Goal: Find specific page/section: Find specific page/section

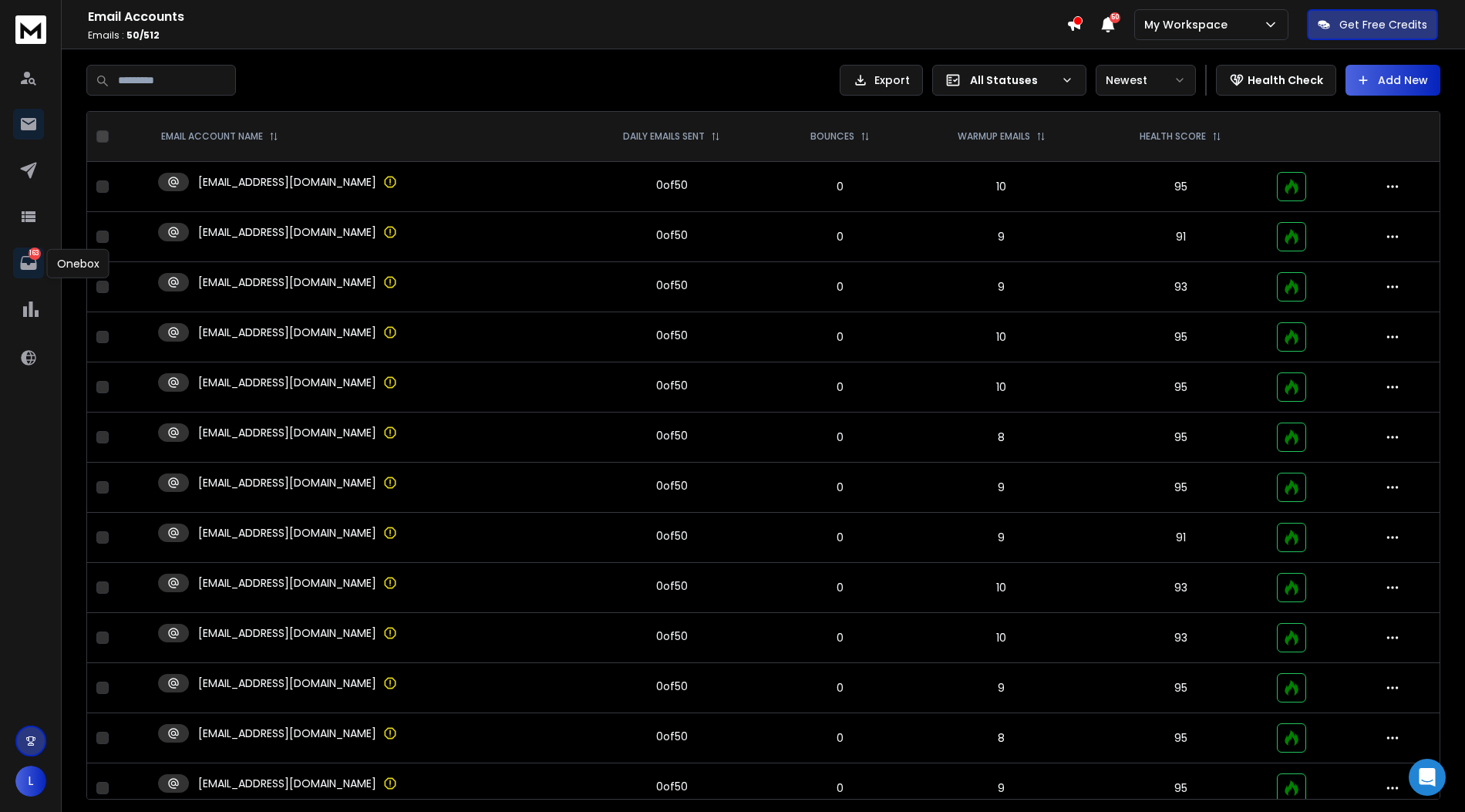
click at [22, 276] on link "163" at bounding box center [29, 263] width 31 height 31
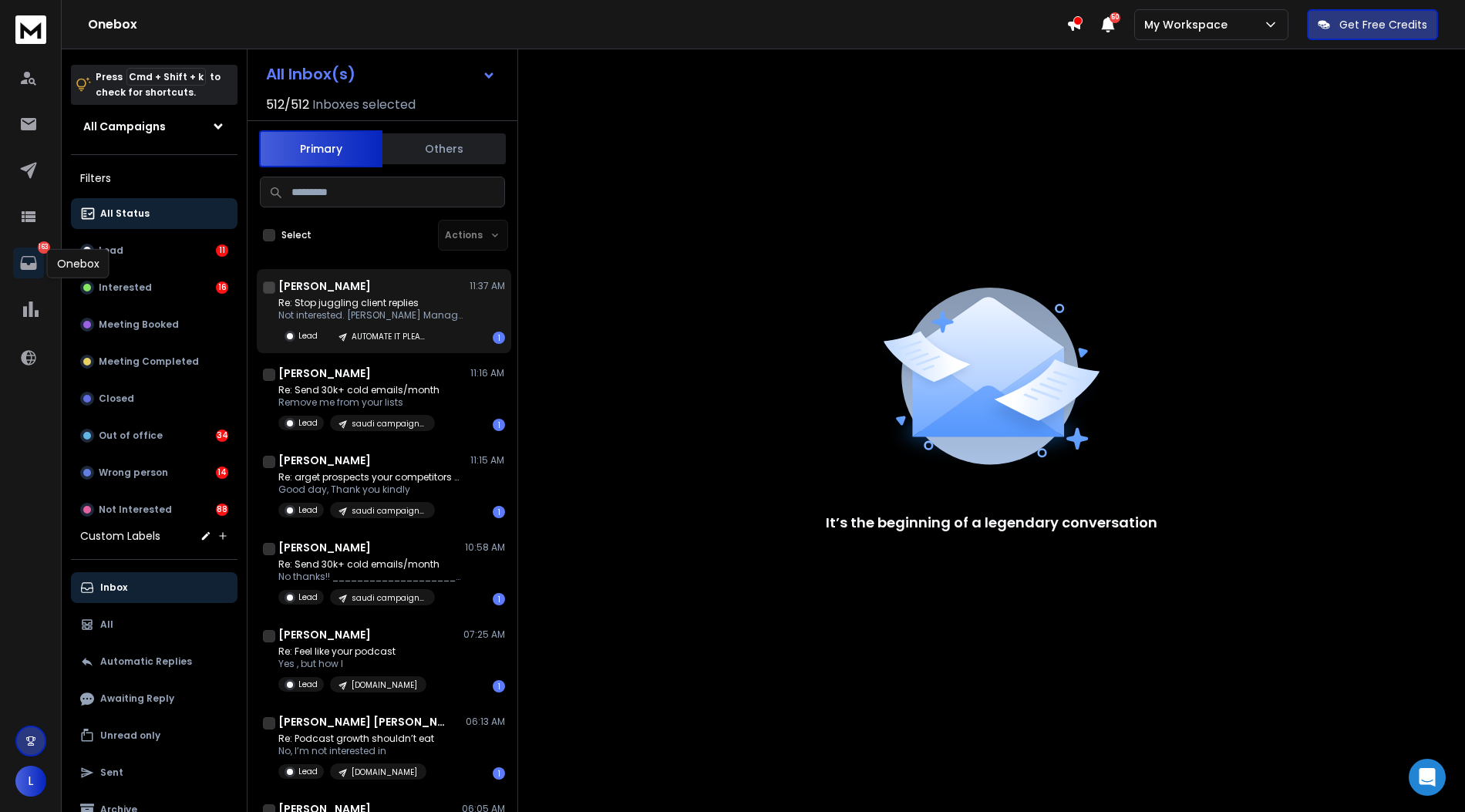
click at [351, 287] on h1 "[PERSON_NAME]" at bounding box center [325, 286] width 93 height 15
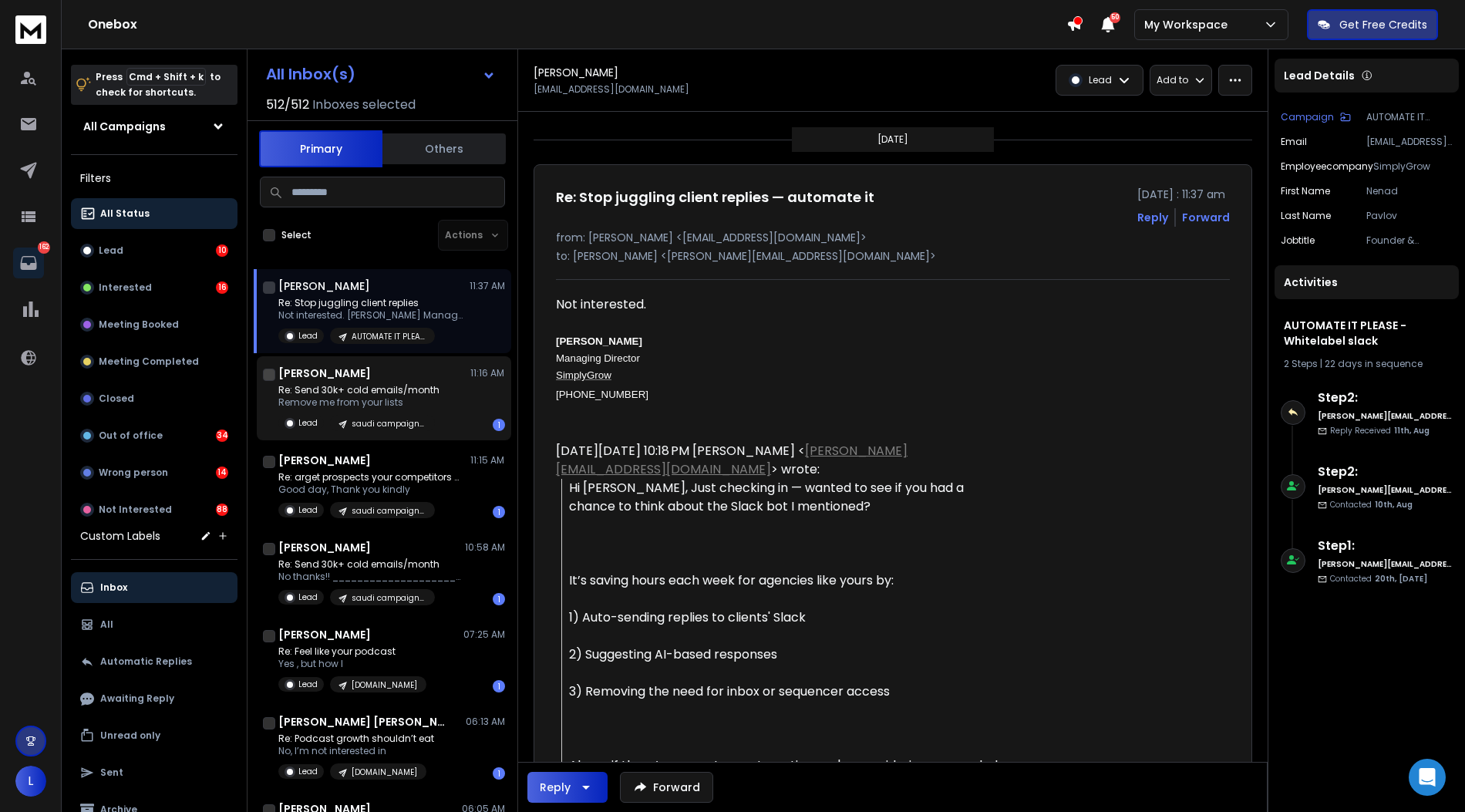
click at [422, 416] on div "saudi campaign HealDNS" at bounding box center [382, 422] width 105 height 16
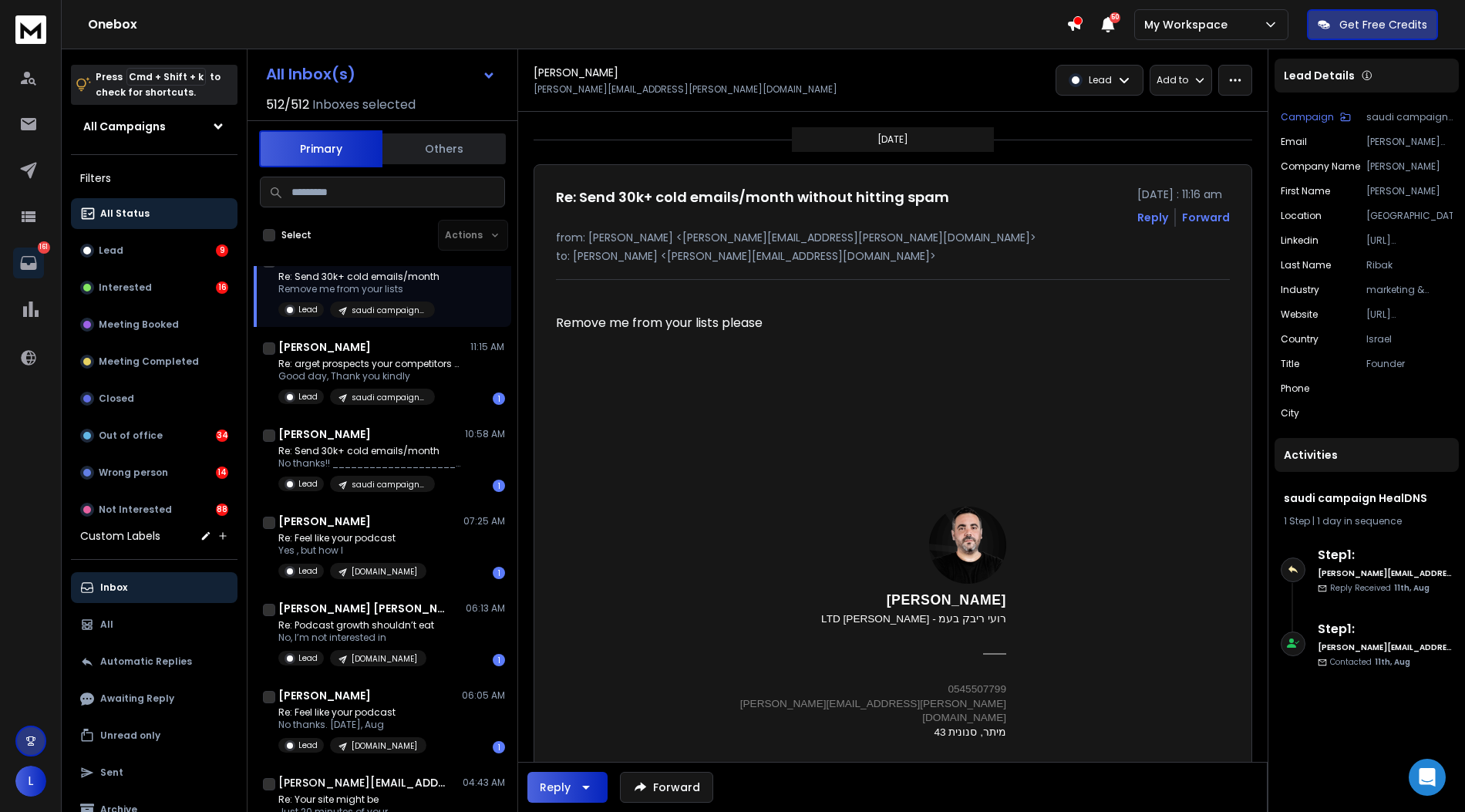
scroll to position [111, 0]
click at [422, 416] on div "[PERSON_NAME] 11:37 AM Re: Stop juggling client replies Not interested. [PERSON…" at bounding box center [382, 566] width 270 height 600
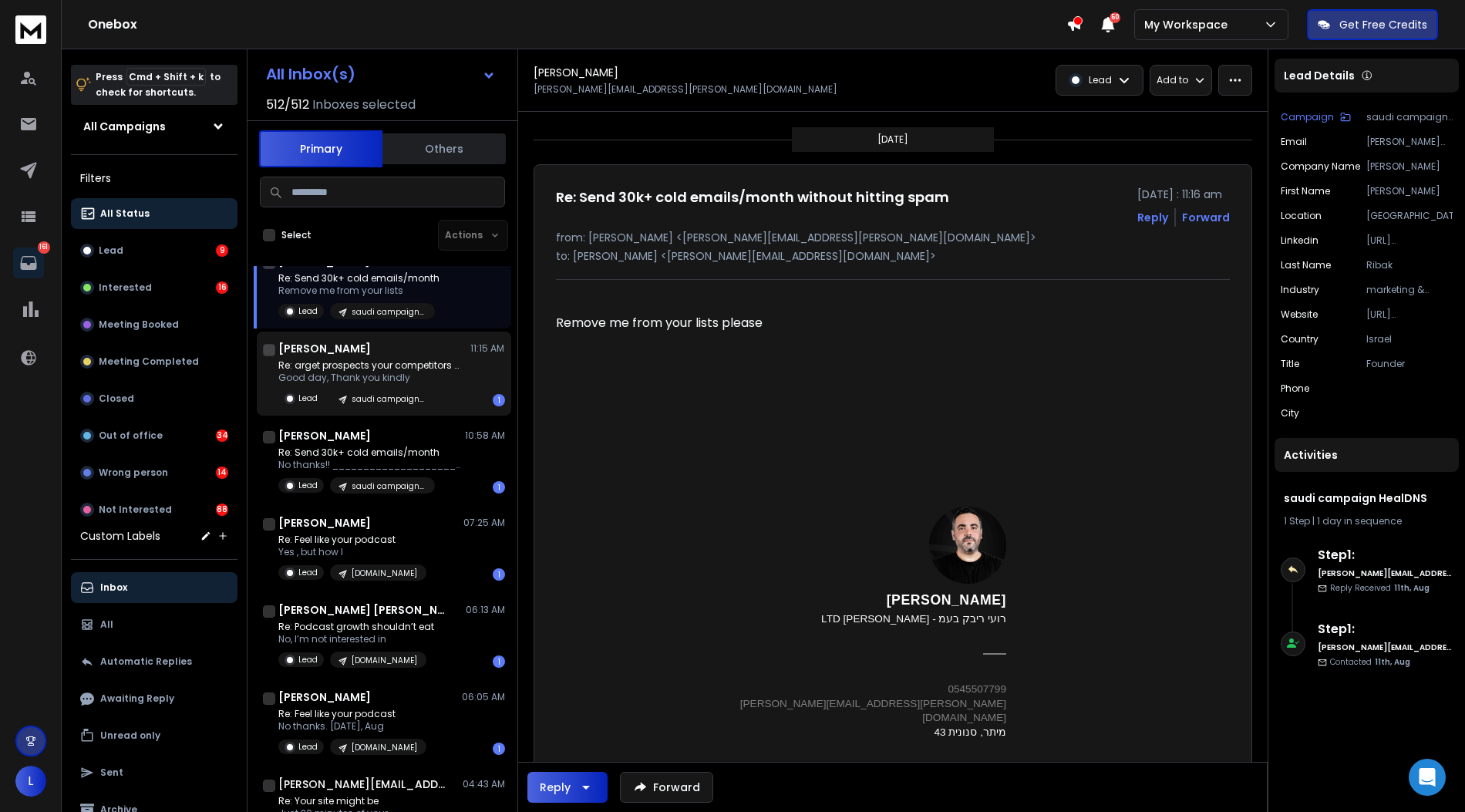
click at [422, 372] on p "Good day, Thank you kindly" at bounding box center [371, 377] width 185 height 13
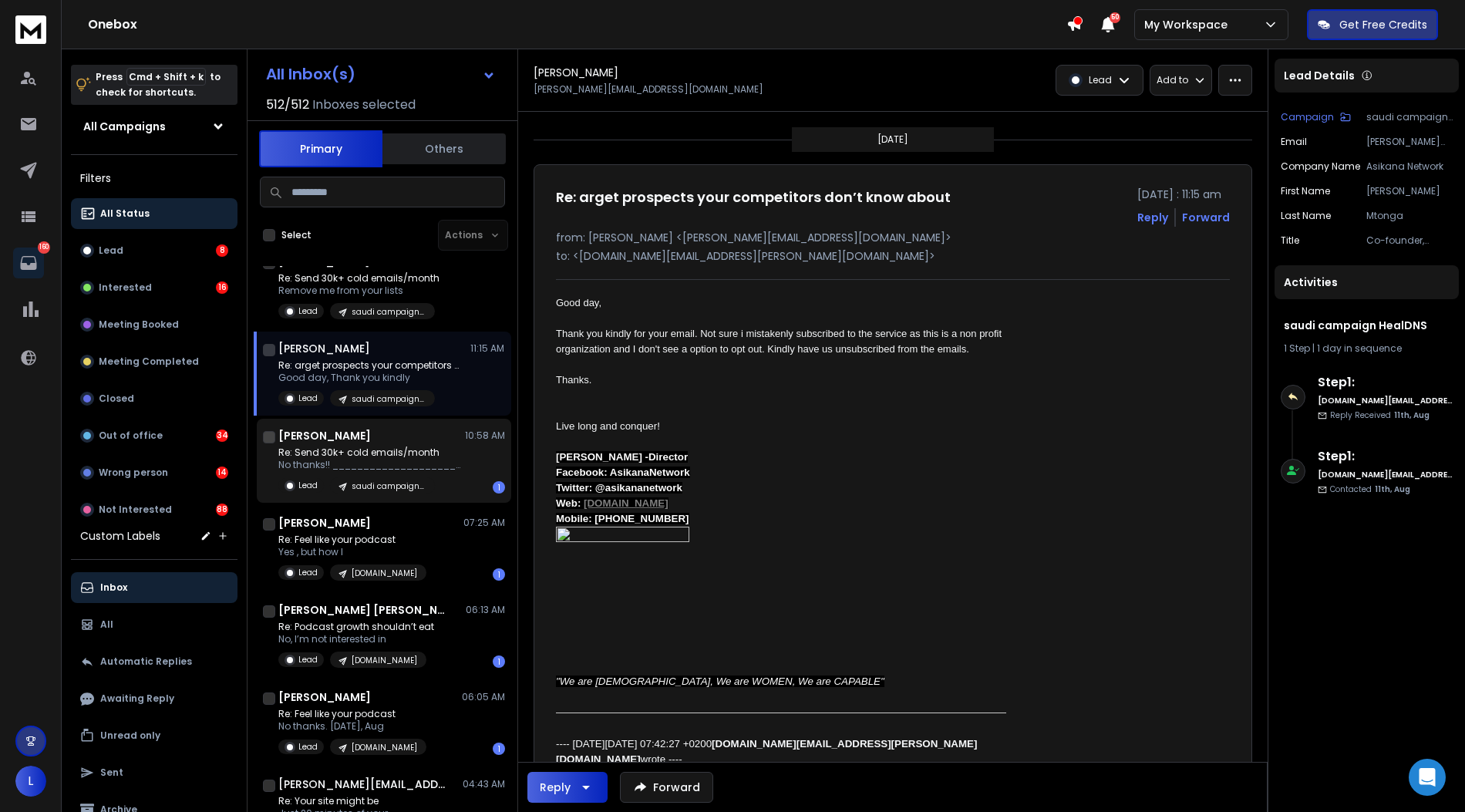
click at [409, 482] on p "saudi campaign HealDNS" at bounding box center [388, 486] width 74 height 12
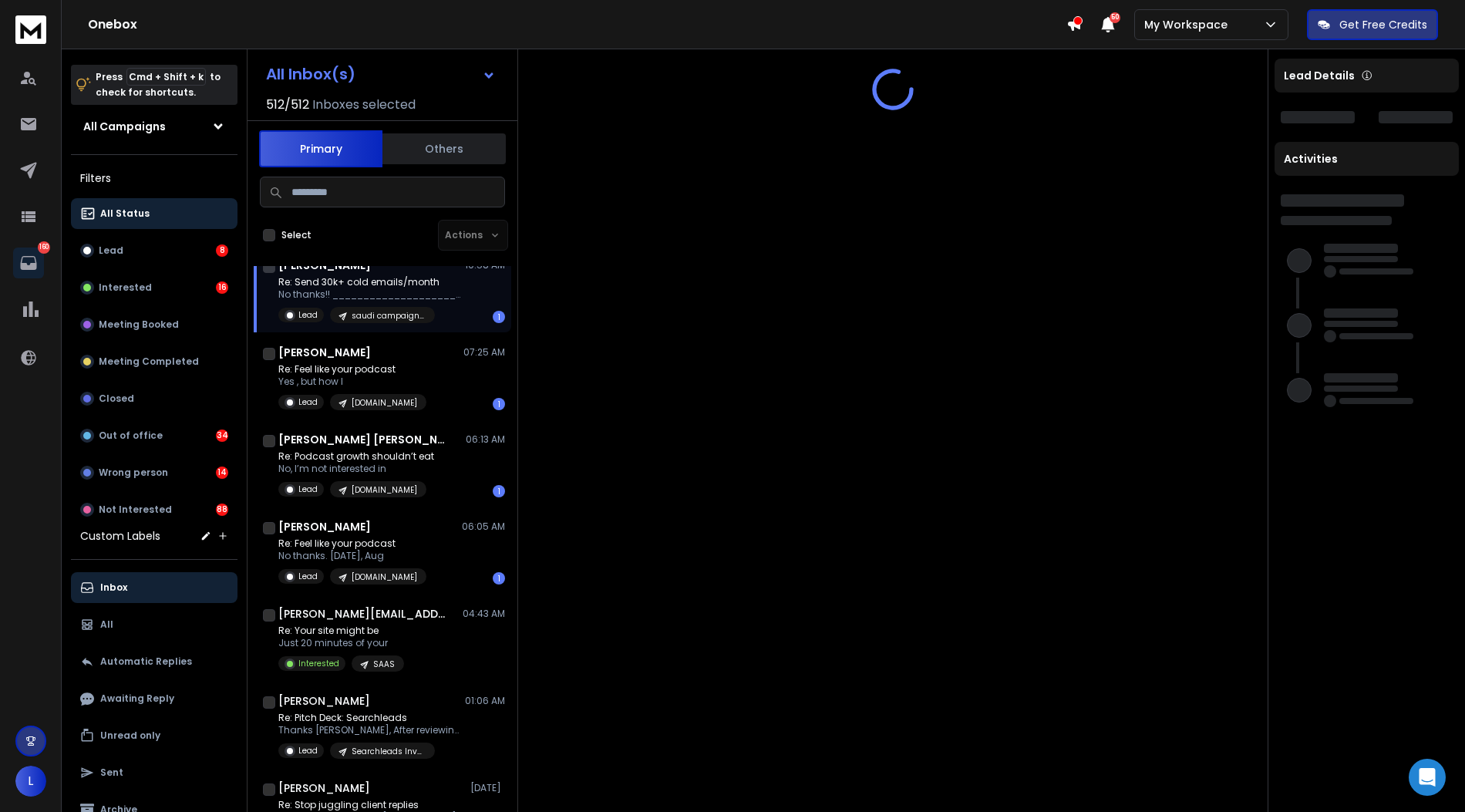
scroll to position [313, 0]
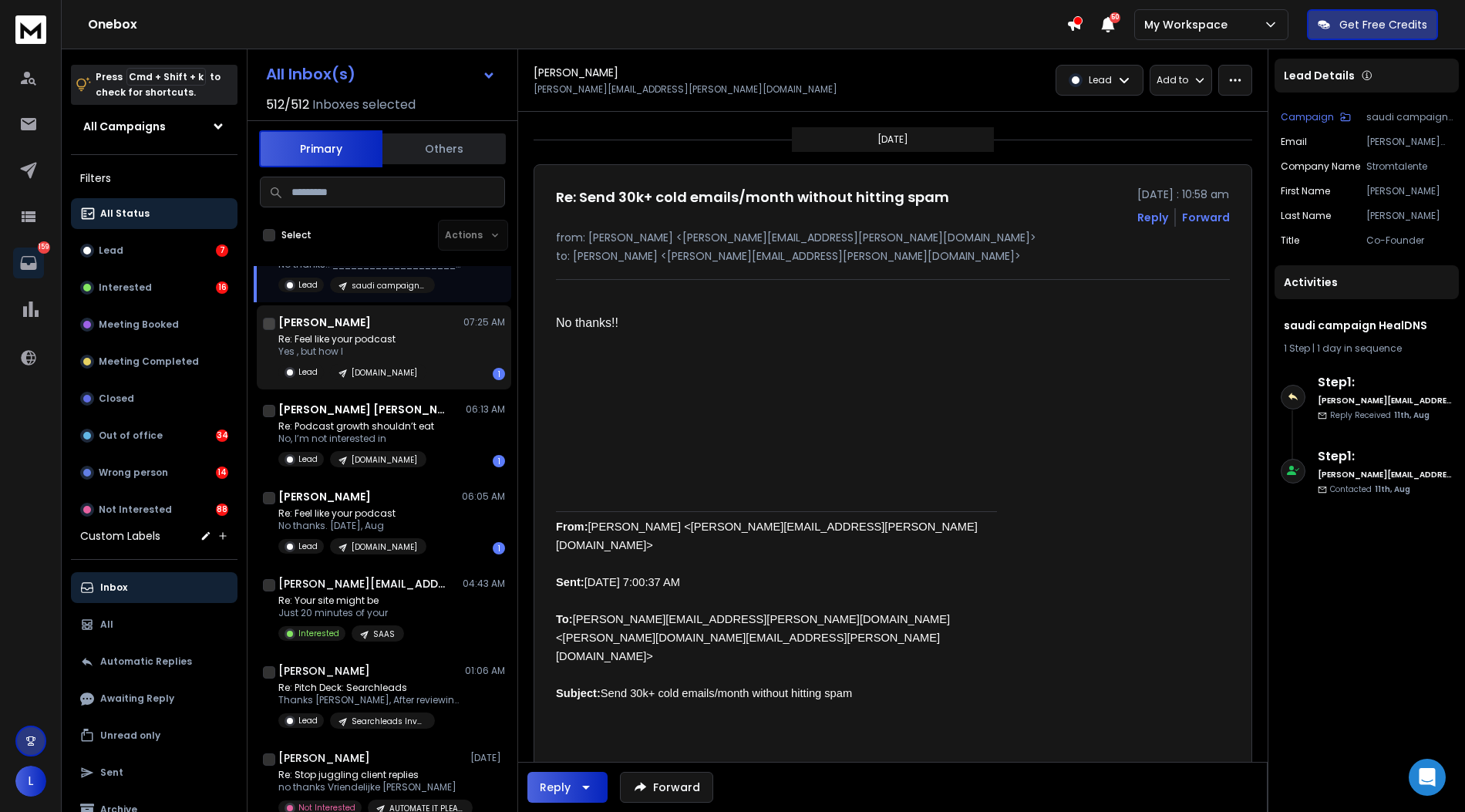
click at [398, 350] on p "Yes , but how I" at bounding box center [352, 351] width 148 height 13
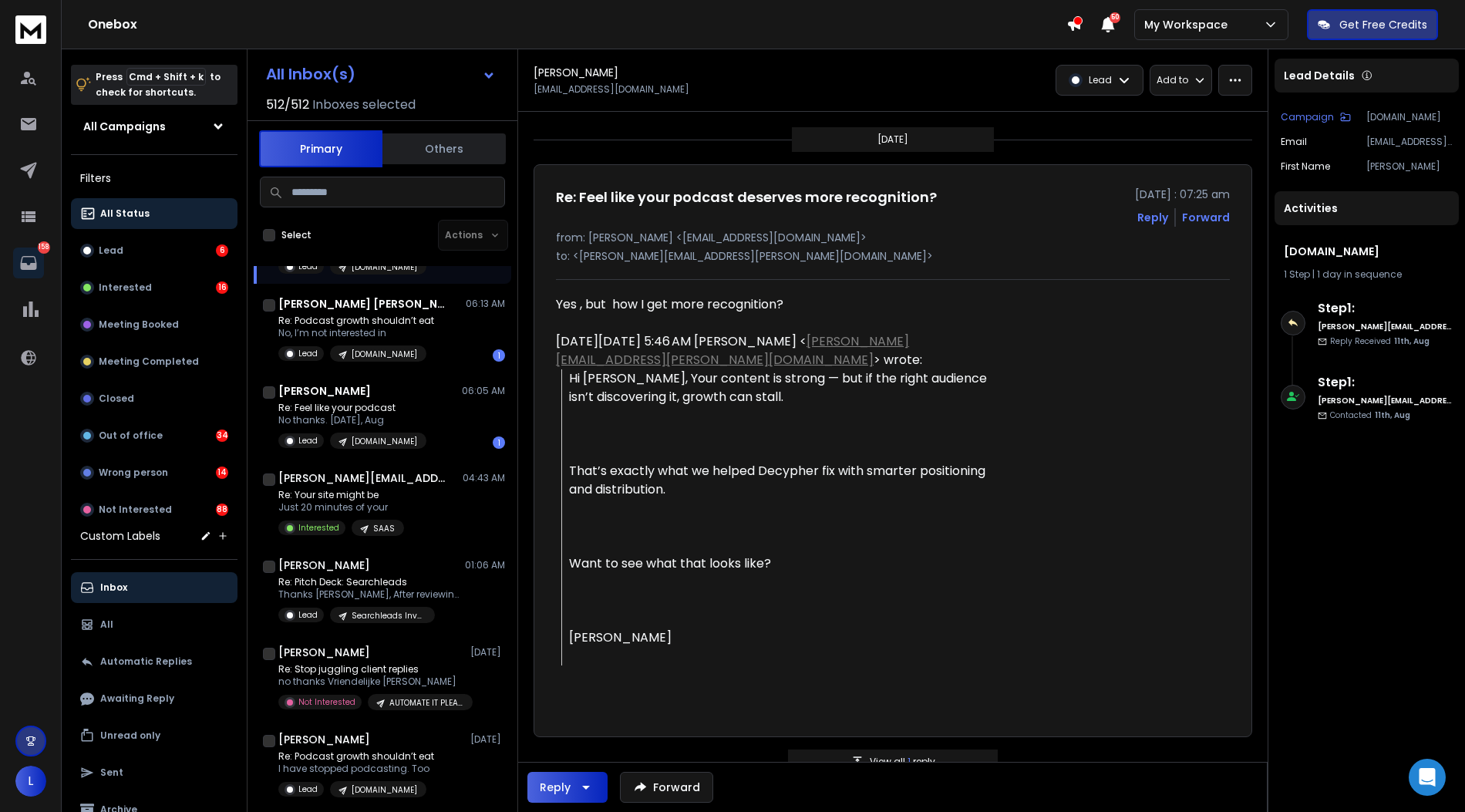
scroll to position [417, 0]
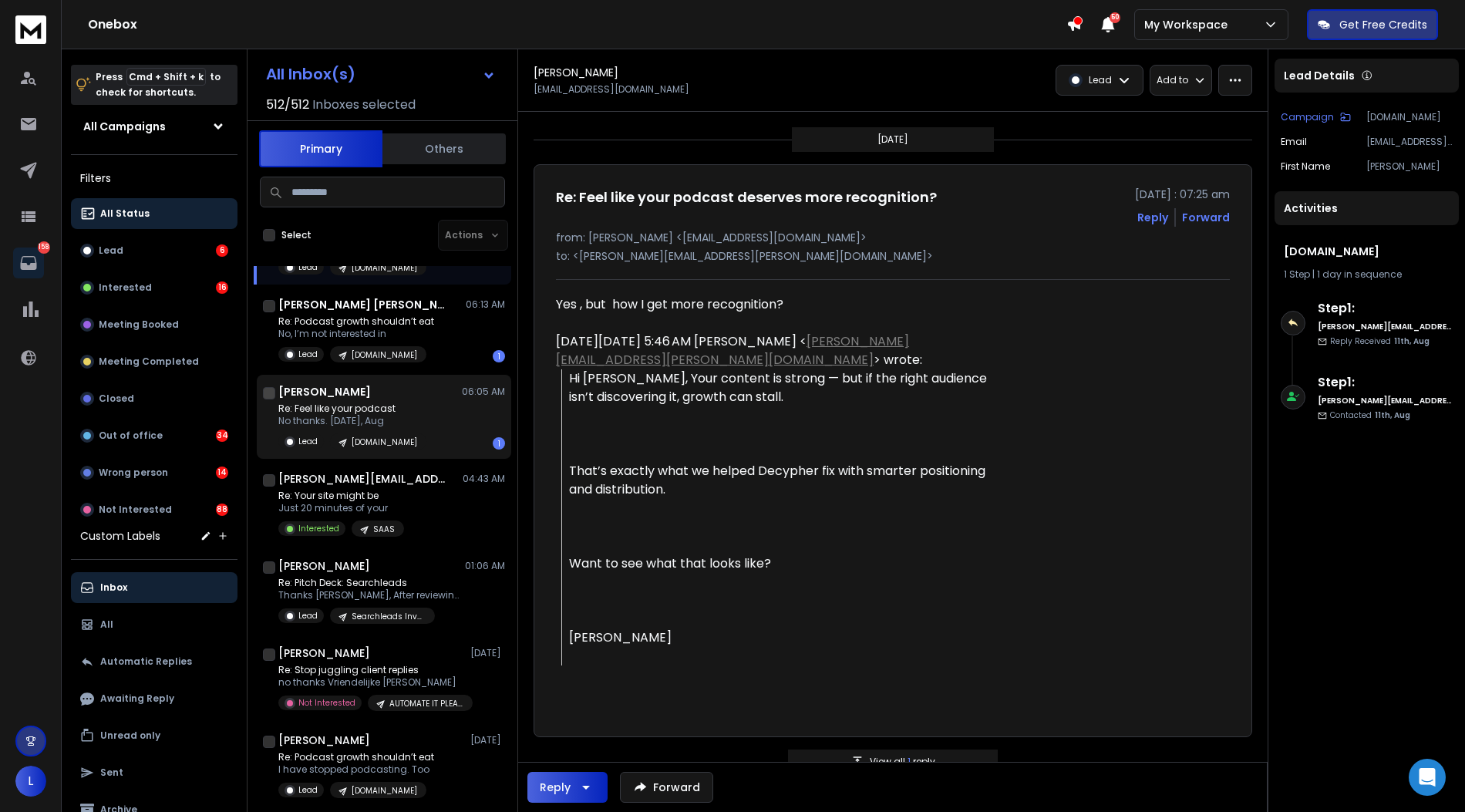
click at [419, 434] on div "Re: Feel like your podcast No thanks. [DATE], Aug Lead [DOMAIN_NAME] 1" at bounding box center [392, 426] width 227 height 47
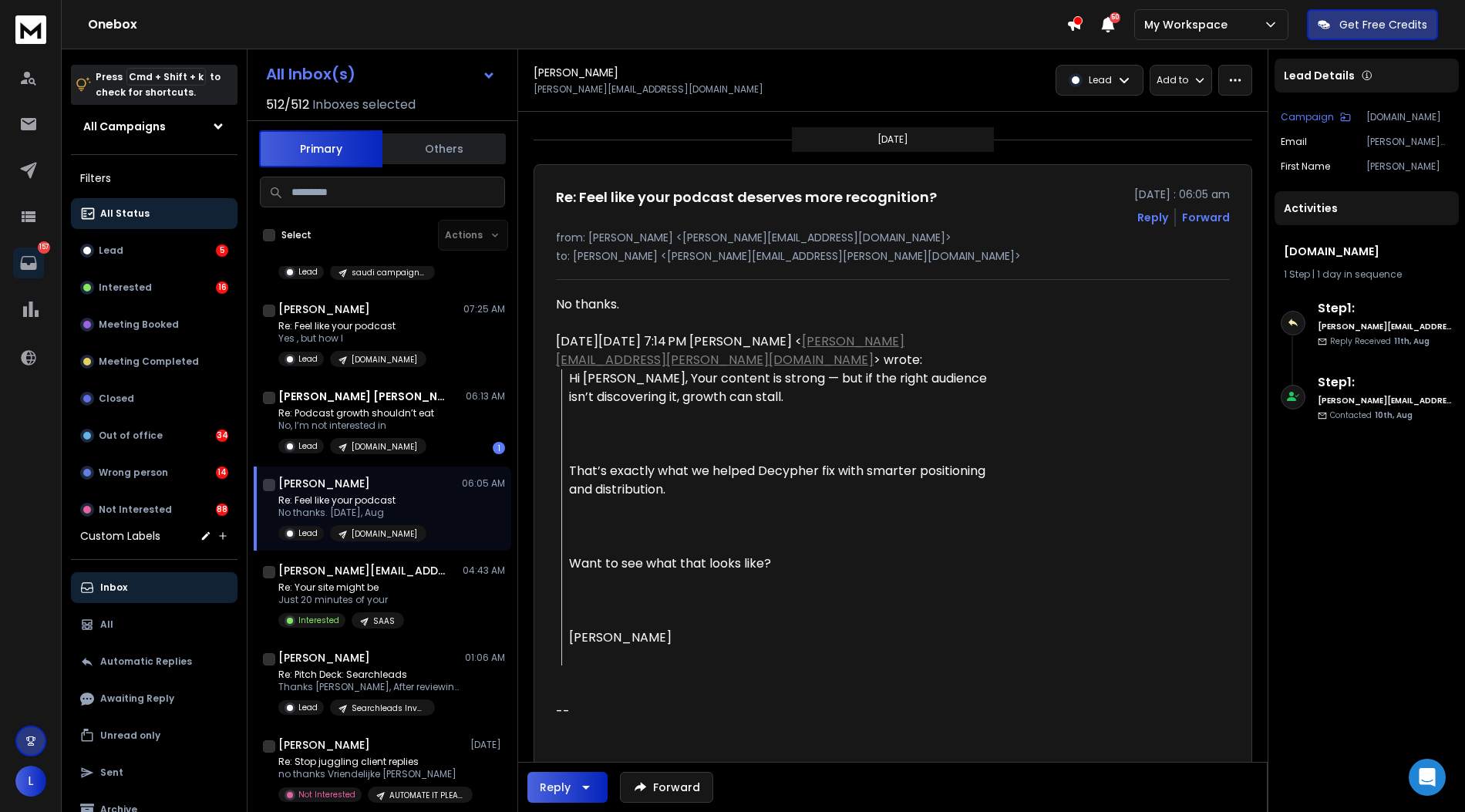
scroll to position [322, 0]
click at [419, 434] on p "No, I’m not interested in" at bounding box center [356, 428] width 156 height 13
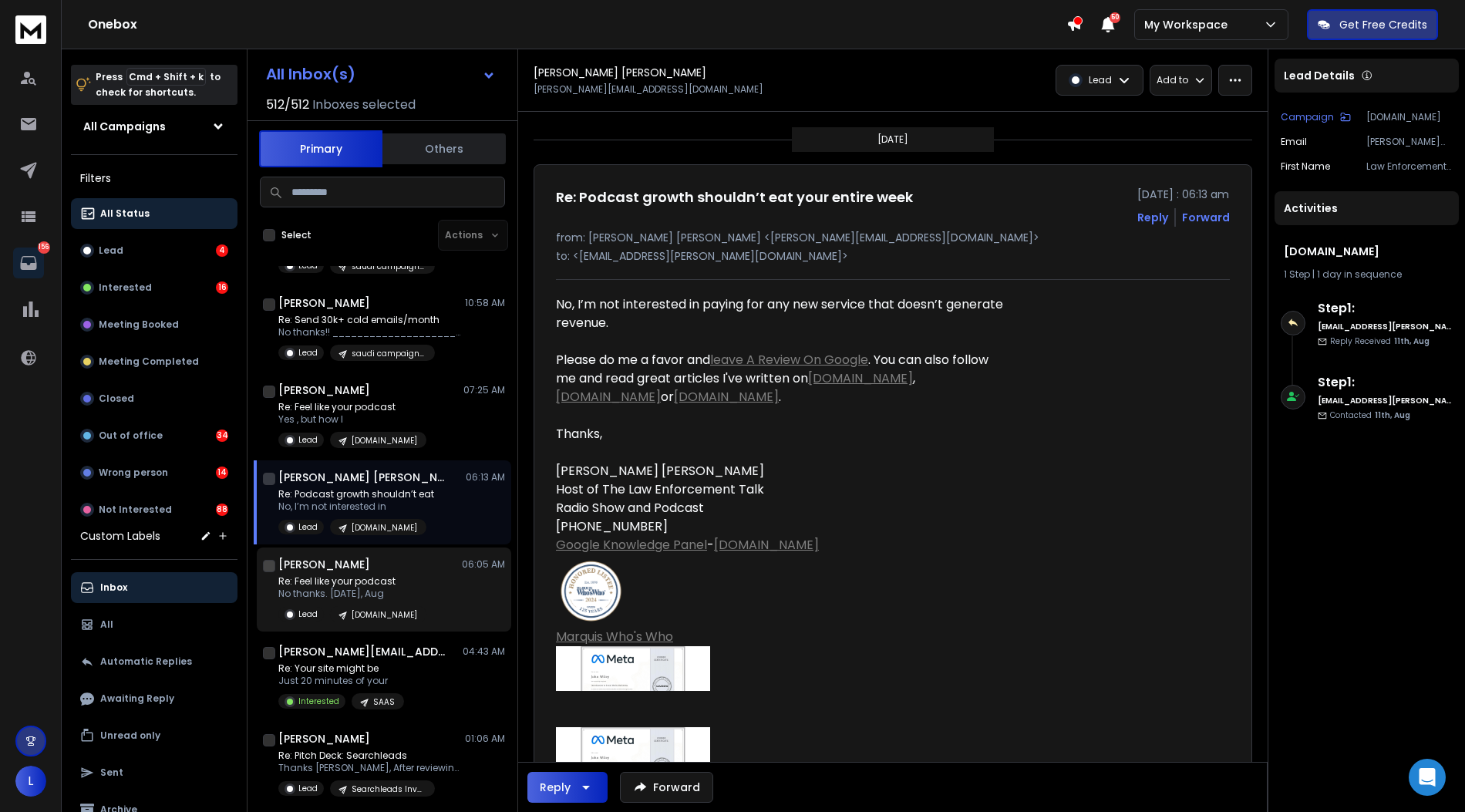
scroll to position [0, 0]
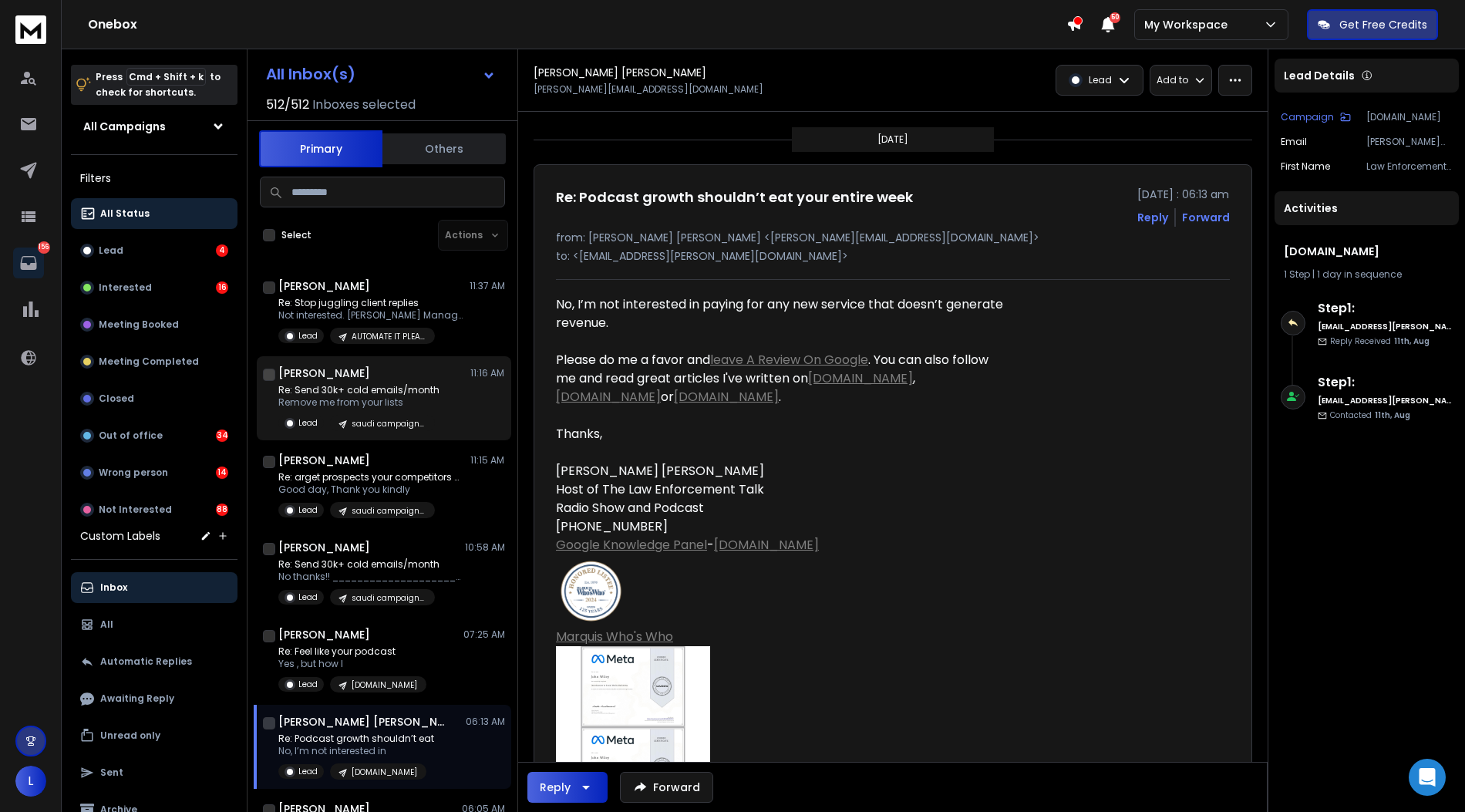
click at [414, 403] on p "Remove me from your lists" at bounding box center [359, 402] width 161 height 13
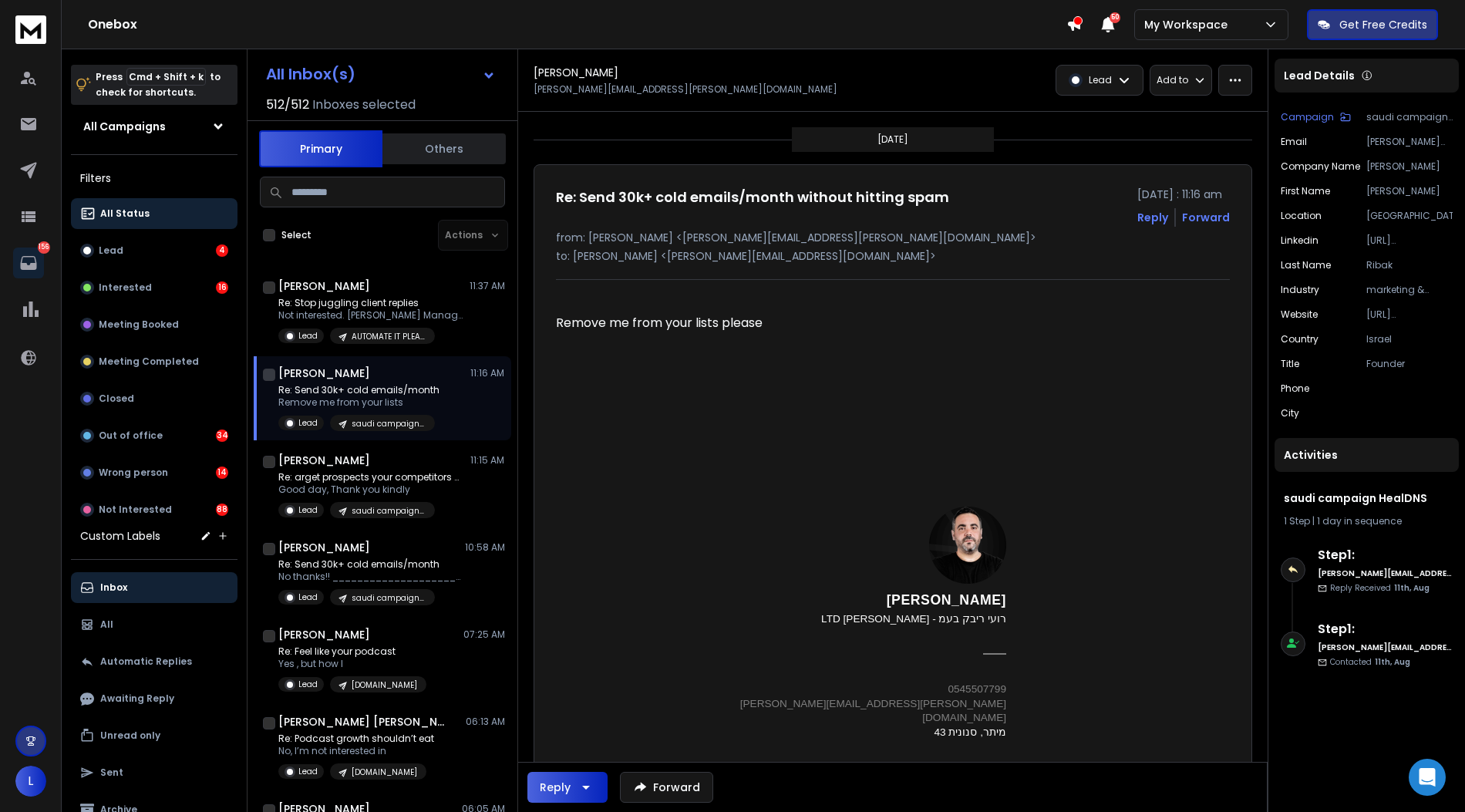
click at [39, 154] on div "156" at bounding box center [31, 221] width 36 height 316
click at [39, 156] on link at bounding box center [29, 170] width 31 height 31
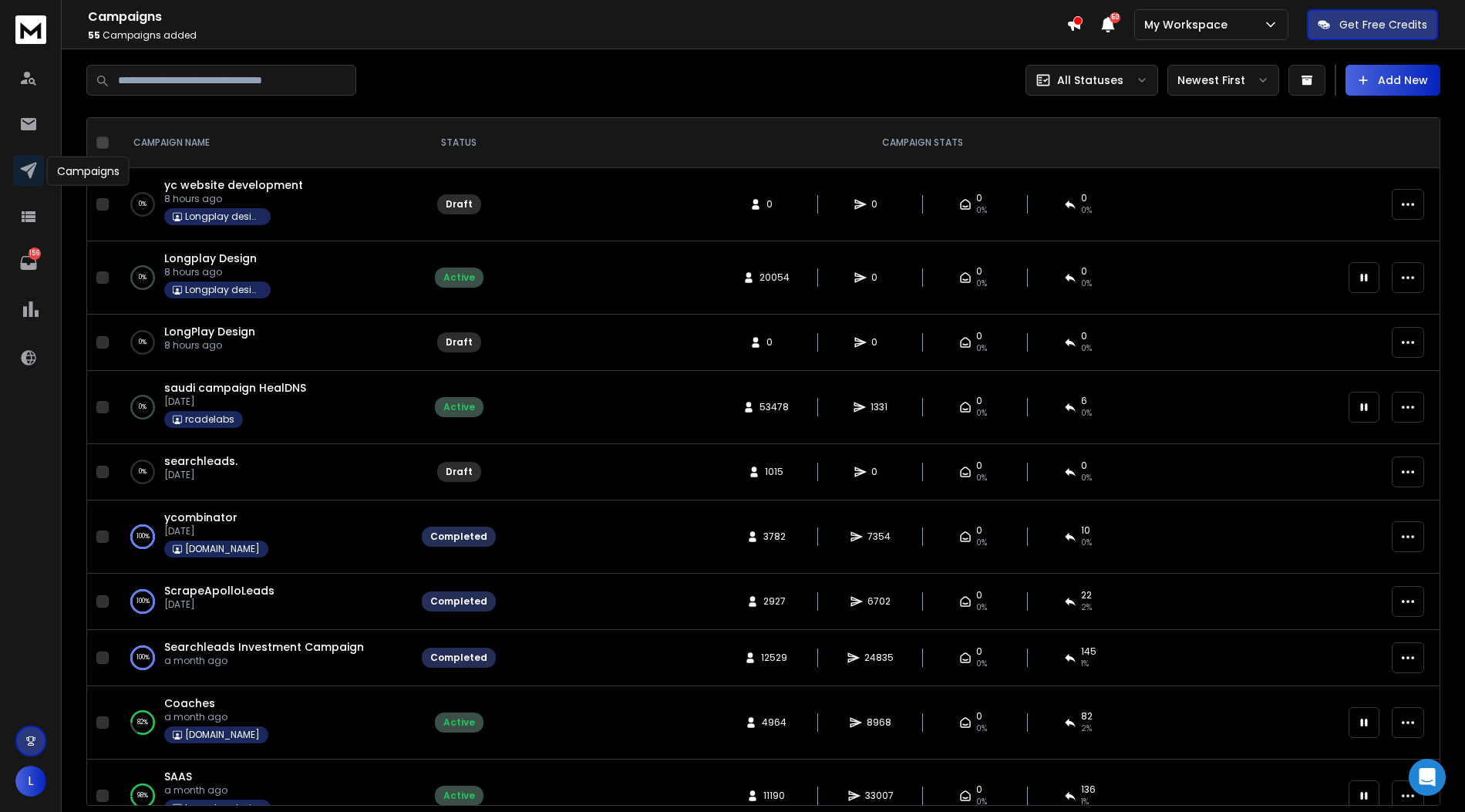
click at [271, 384] on span "saudi campaign HealDNS" at bounding box center [235, 388] width 142 height 15
